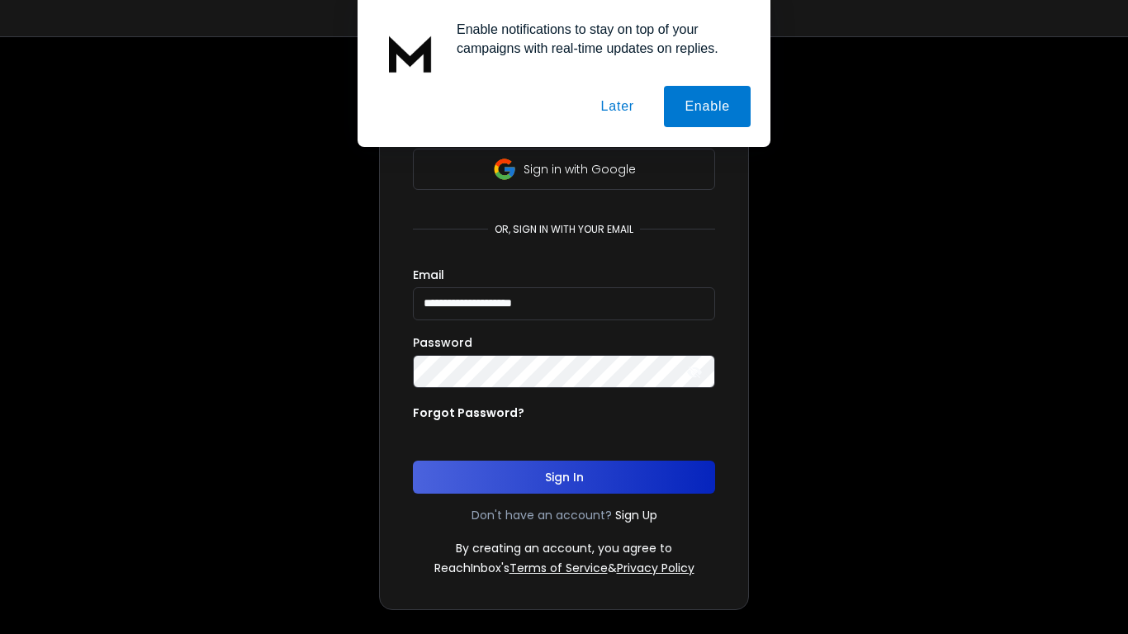
type input "**********"
click at [564, 476] on button "Sign In" at bounding box center [564, 477] width 302 height 33
